Goal: Task Accomplishment & Management: Manage account settings

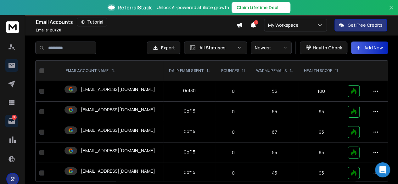
click at [9, 116] on link "5" at bounding box center [11, 121] width 13 height 13
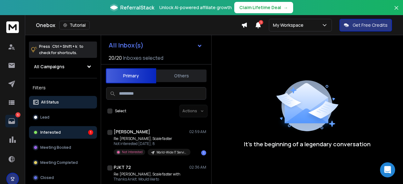
click at [66, 134] on button "Interested 1" at bounding box center [63, 132] width 68 height 13
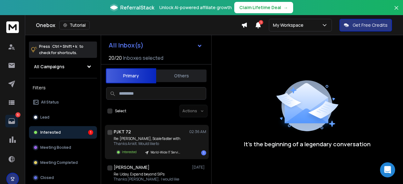
click at [133, 143] on p "Thanks Ankit. Would like to" at bounding box center [149, 143] width 71 height 5
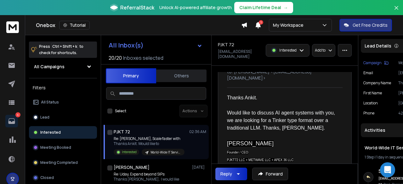
scroll to position [94, 0]
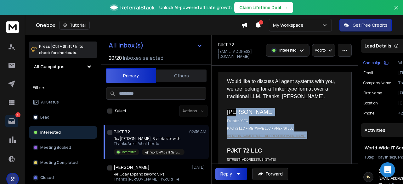
drag, startPoint x: 261, startPoint y: 126, endPoint x: 236, endPoint y: 103, distance: 34.1
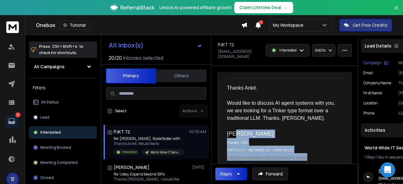
scroll to position [63, 0]
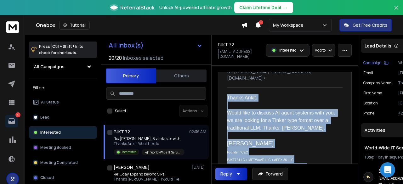
click at [228, 94] on div "Thanks Ankit." at bounding box center [282, 98] width 111 height 8
copy div "Thanks Ankit. Would like to discuss AI agent systems with you, we are looking f…"
click at [301, 148] on div "Founder / CEO" at bounding box center [282, 152] width 111 height 8
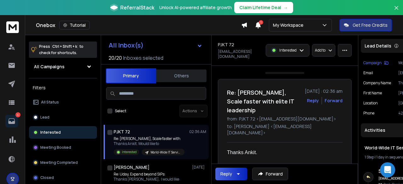
scroll to position [0, 0]
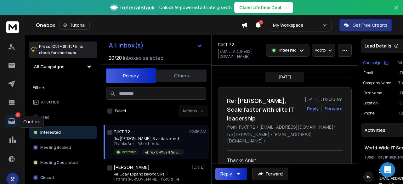
click at [16, 121] on link "4" at bounding box center [11, 121] width 13 height 13
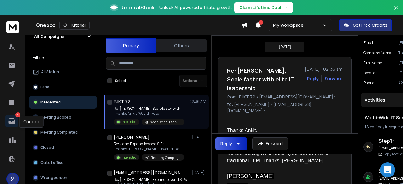
click at [13, 120] on icon at bounding box center [12, 121] width 8 height 8
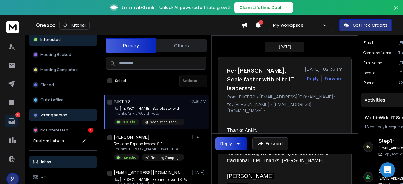
scroll to position [63, 0]
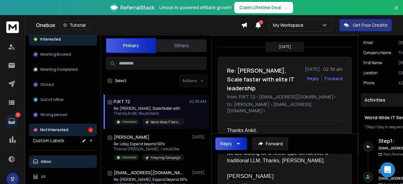
click at [63, 130] on p "Not Interested" at bounding box center [54, 130] width 28 height 5
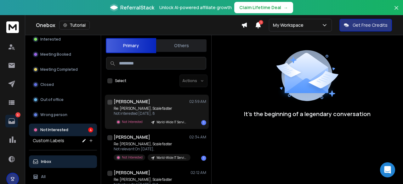
click at [164, 109] on p "Re: [PERSON_NAME], Scale faster" at bounding box center [152, 108] width 76 height 5
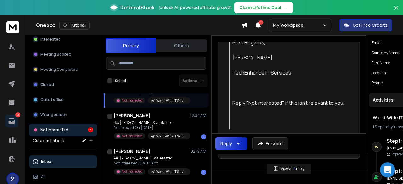
scroll to position [31, 0]
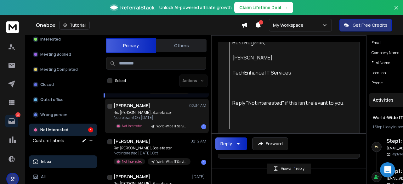
click at [152, 114] on p "Re: [PERSON_NAME], Scale faster" at bounding box center [152, 112] width 76 height 5
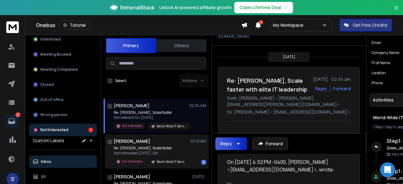
click at [144, 143] on div "[PERSON_NAME] 02:12 AM" at bounding box center [160, 141] width 93 height 6
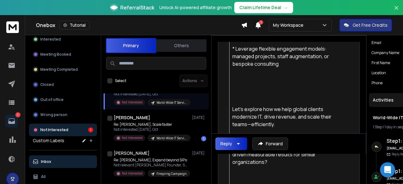
scroll to position [94, 0]
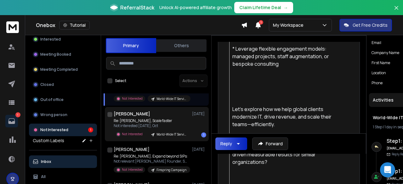
click at [142, 121] on p "Re: [PERSON_NAME], Scale faster" at bounding box center [152, 120] width 76 height 5
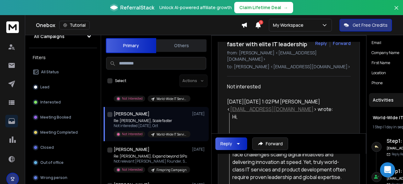
scroll to position [0, 0]
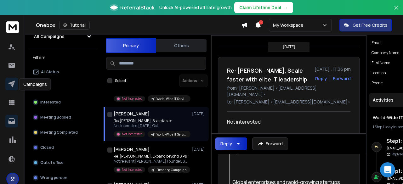
click at [14, 82] on icon at bounding box center [11, 84] width 7 height 7
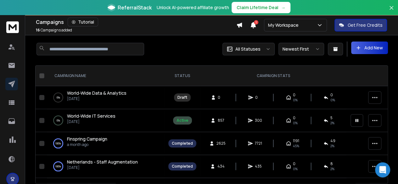
click at [120, 99] on p "[DATE]" at bounding box center [97, 98] width 60 height 5
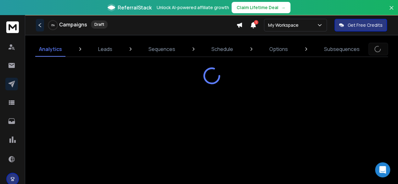
click at [40, 26] on icon at bounding box center [39, 25] width 3 height 4
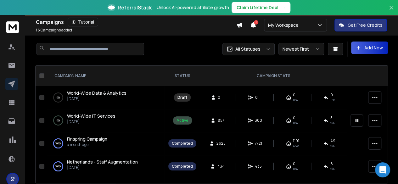
click at [117, 115] on div "0 % World-Wide IT Services [DATE]" at bounding box center [105, 120] width 105 height 15
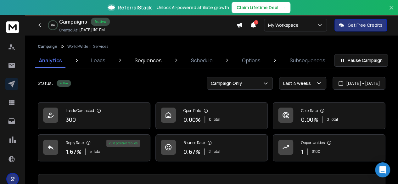
click at [145, 61] on p "Sequences" at bounding box center [148, 61] width 27 height 8
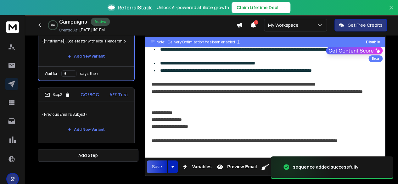
scroll to position [32, 0]
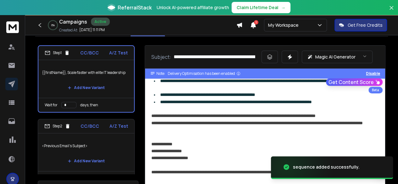
click at [98, 142] on p "<Previous Email's Subject>" at bounding box center [86, 146] width 89 height 18
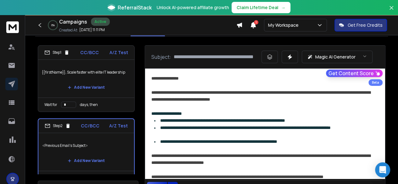
click at [162, 78] on span "**********" at bounding box center [265, 163] width 228 height 174
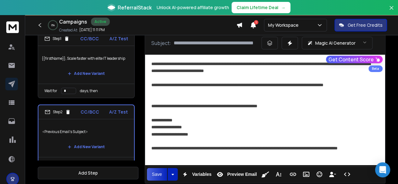
scroll to position [53, 0]
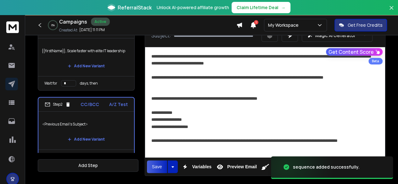
click at [84, 128] on p "<Previous Email's Subject>" at bounding box center [86, 125] width 88 height 18
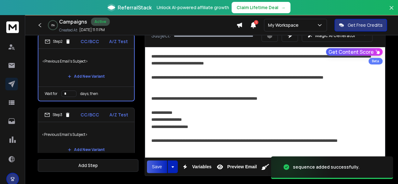
scroll to position [69, 0]
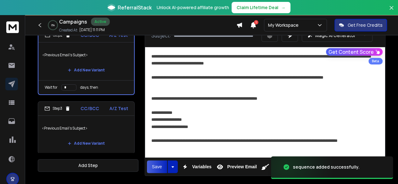
click at [89, 127] on p "<Previous Email's Subject>" at bounding box center [86, 129] width 89 height 18
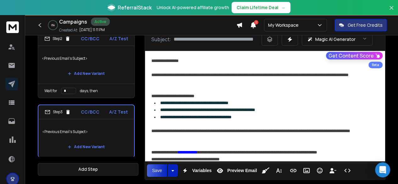
click at [161, 62] on span "**********" at bounding box center [265, 135] width 228 height 152
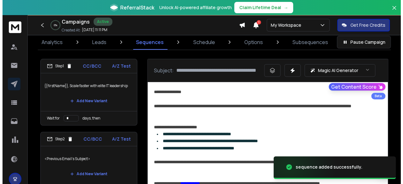
scroll to position [0, 0]
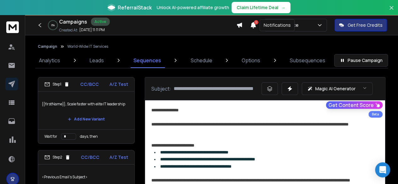
click at [254, 27] on icon at bounding box center [254, 25] width 6 height 6
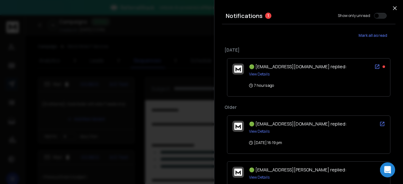
click at [392, 9] on icon "button" at bounding box center [395, 8] width 6 height 6
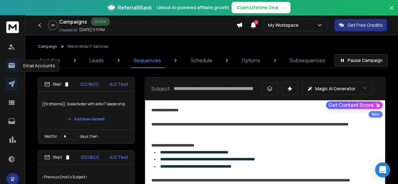
click at [14, 68] on icon at bounding box center [12, 65] width 6 height 5
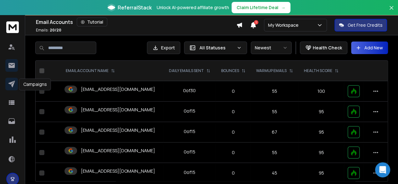
click at [15, 83] on link at bounding box center [11, 84] width 13 height 13
